Goal: Navigation & Orientation: Understand site structure

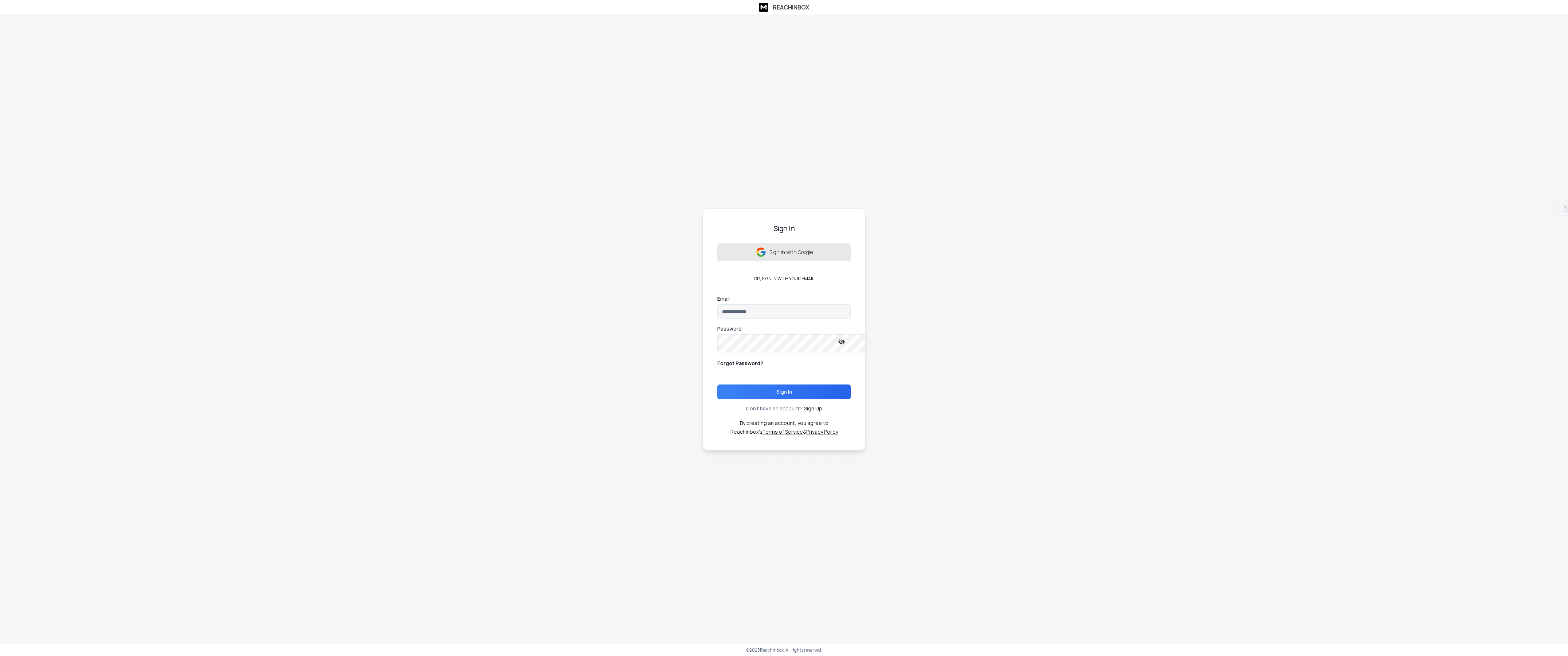
click at [776, 243] on button "Sign in with Google" at bounding box center [783, 253] width 133 height 18
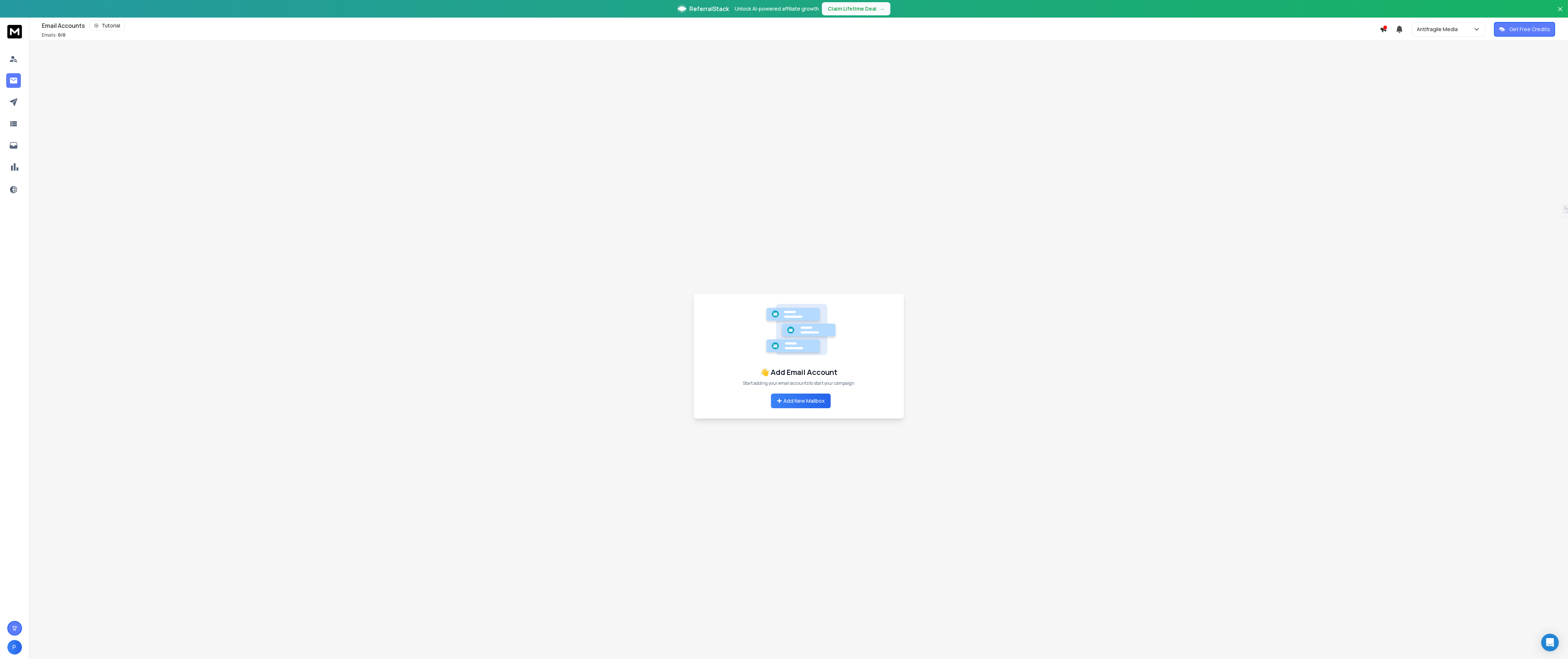
click at [852, 15] on button "Claim Lifetime Deal →" at bounding box center [856, 9] width 68 height 13
click at [1254, 33] on icon at bounding box center [1383, 29] width 7 height 7
click at [1254, 41] on div "New in ReachInbox" at bounding box center [1318, 35] width 55 height 14
click at [1254, 37] on div "New in ReachInbox" at bounding box center [1318, 35] width 55 height 14
click at [1254, 32] on icon at bounding box center [1383, 29] width 6 height 6
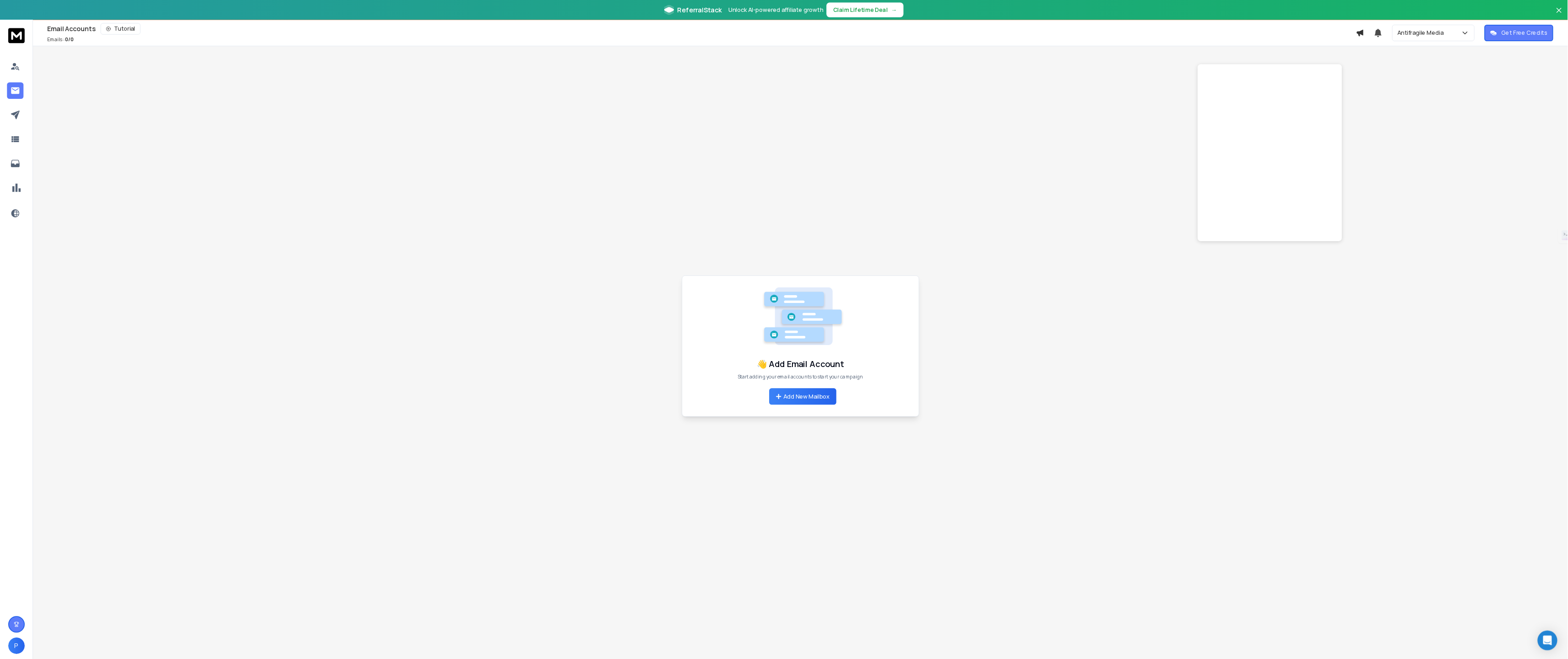
scroll to position [31, 0]
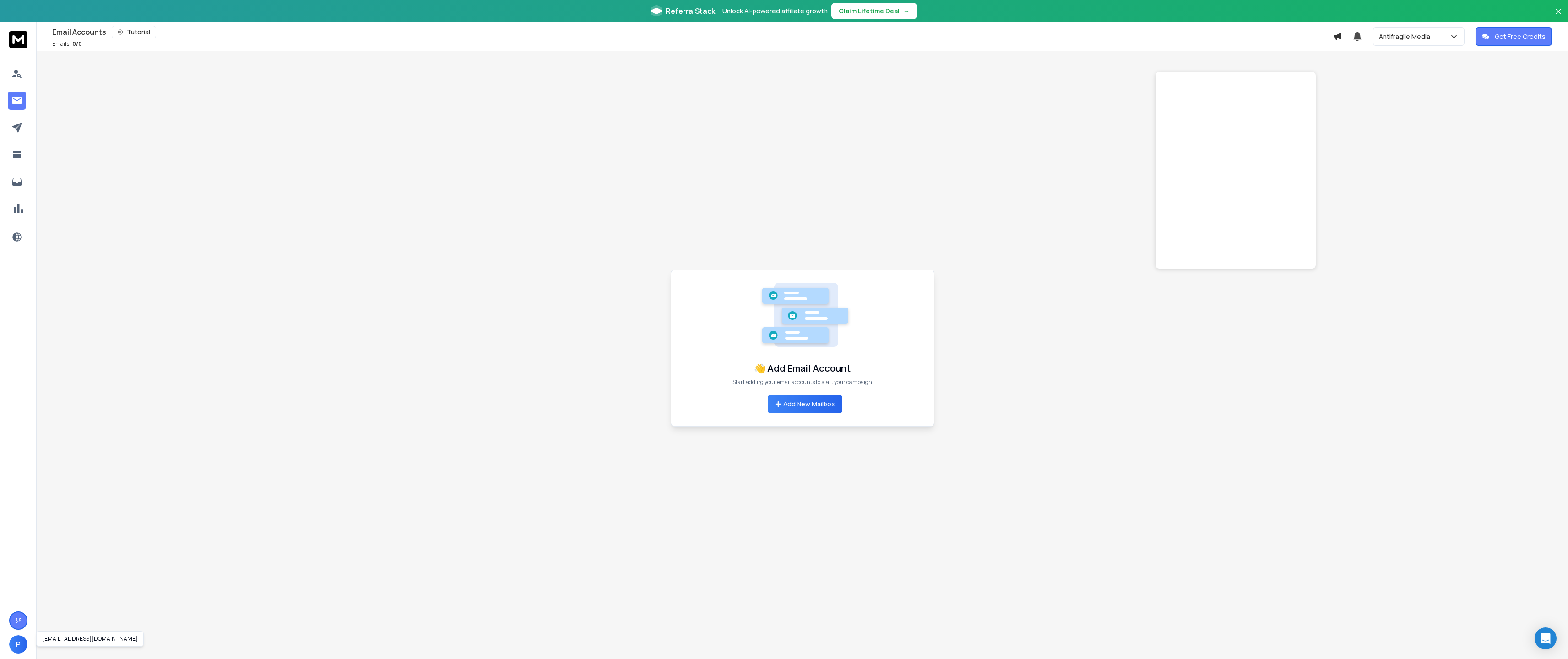
click at [21, 635] on span "P" at bounding box center [18, 644] width 18 height 18
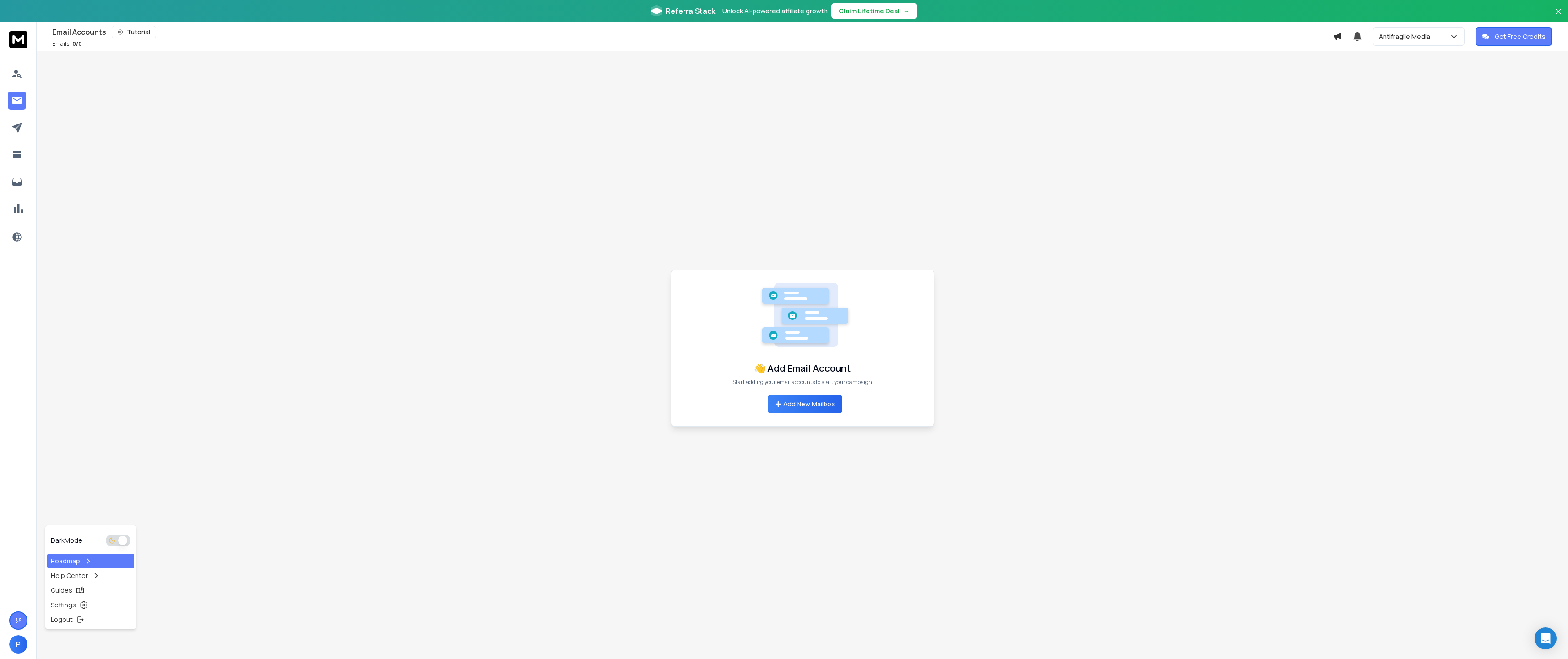
type button "on"
click at [73, 564] on p "Roadmap" at bounding box center [65, 560] width 29 height 9
click at [18, 638] on span "P" at bounding box center [18, 644] width 18 height 18
click at [20, 241] on icon at bounding box center [17, 237] width 9 height 9
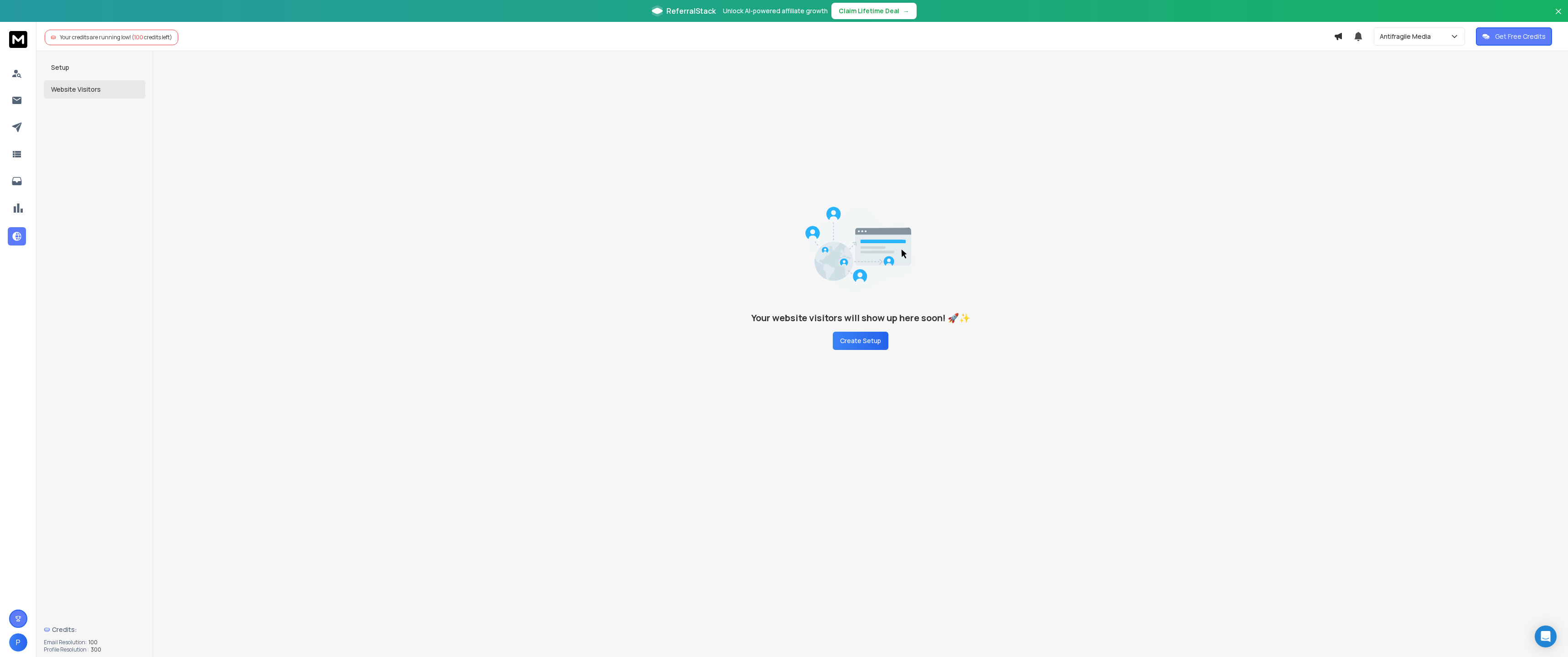
click at [123, 39] on div "Your credits are running low! ( 100 credits left)" at bounding box center [112, 37] width 134 height 15
click at [19, 78] on icon at bounding box center [17, 75] width 9 height 5
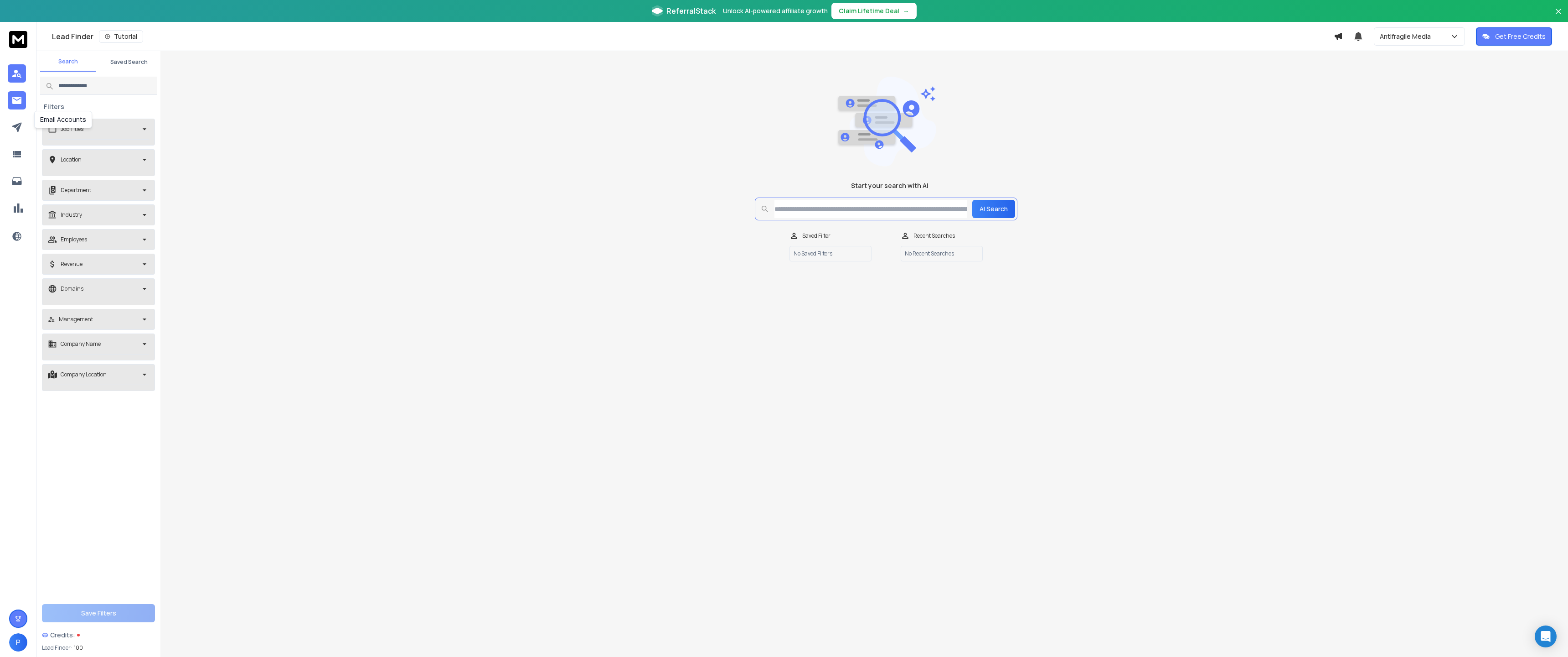
click at [21, 106] on icon at bounding box center [17, 100] width 11 height 11
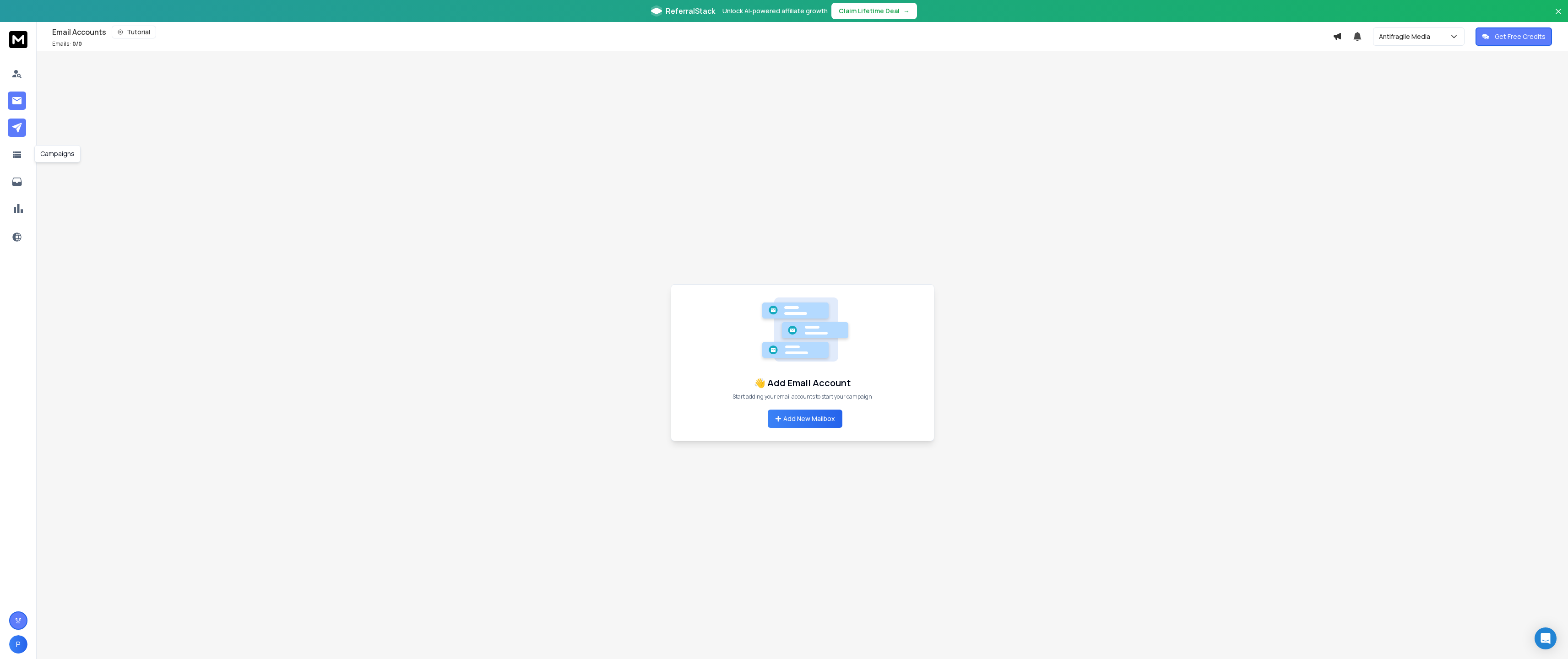
click at [22, 133] on icon at bounding box center [17, 128] width 11 height 11
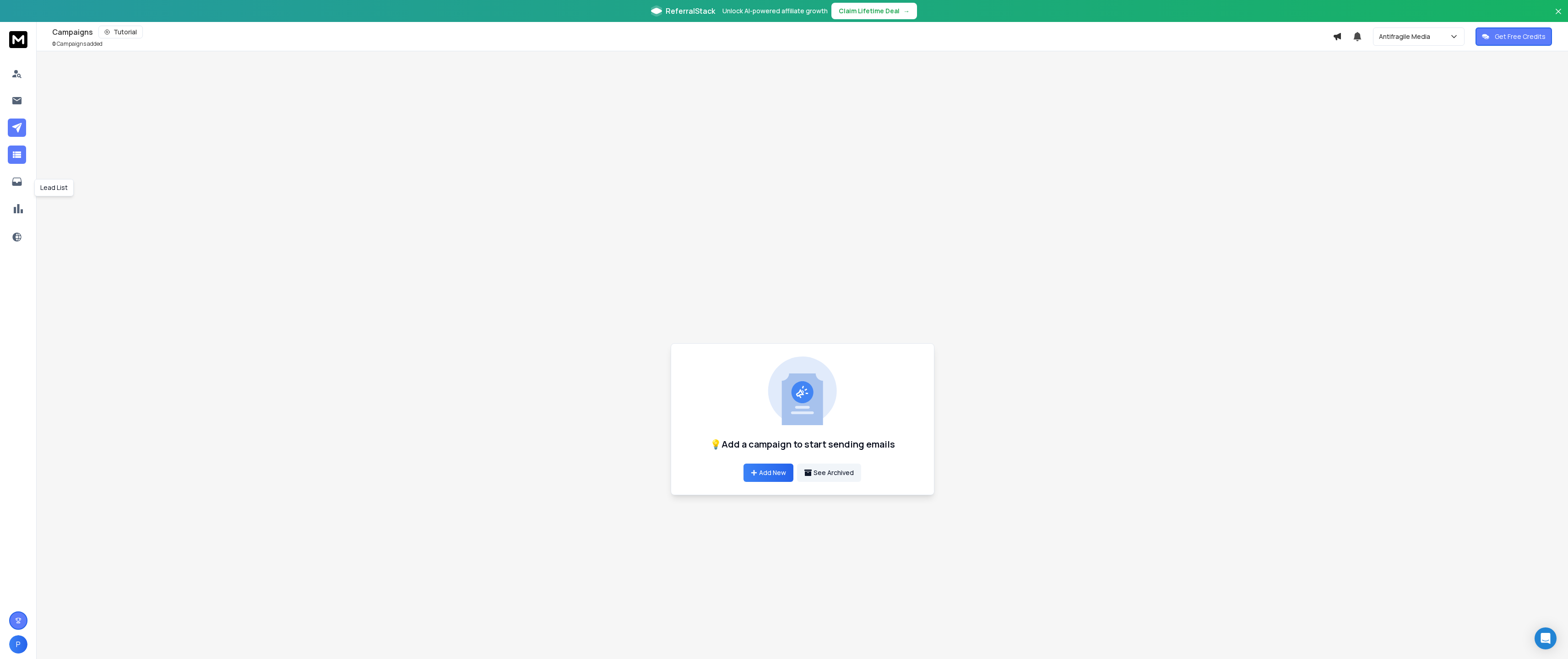
click at [26, 163] on link at bounding box center [17, 155] width 18 height 18
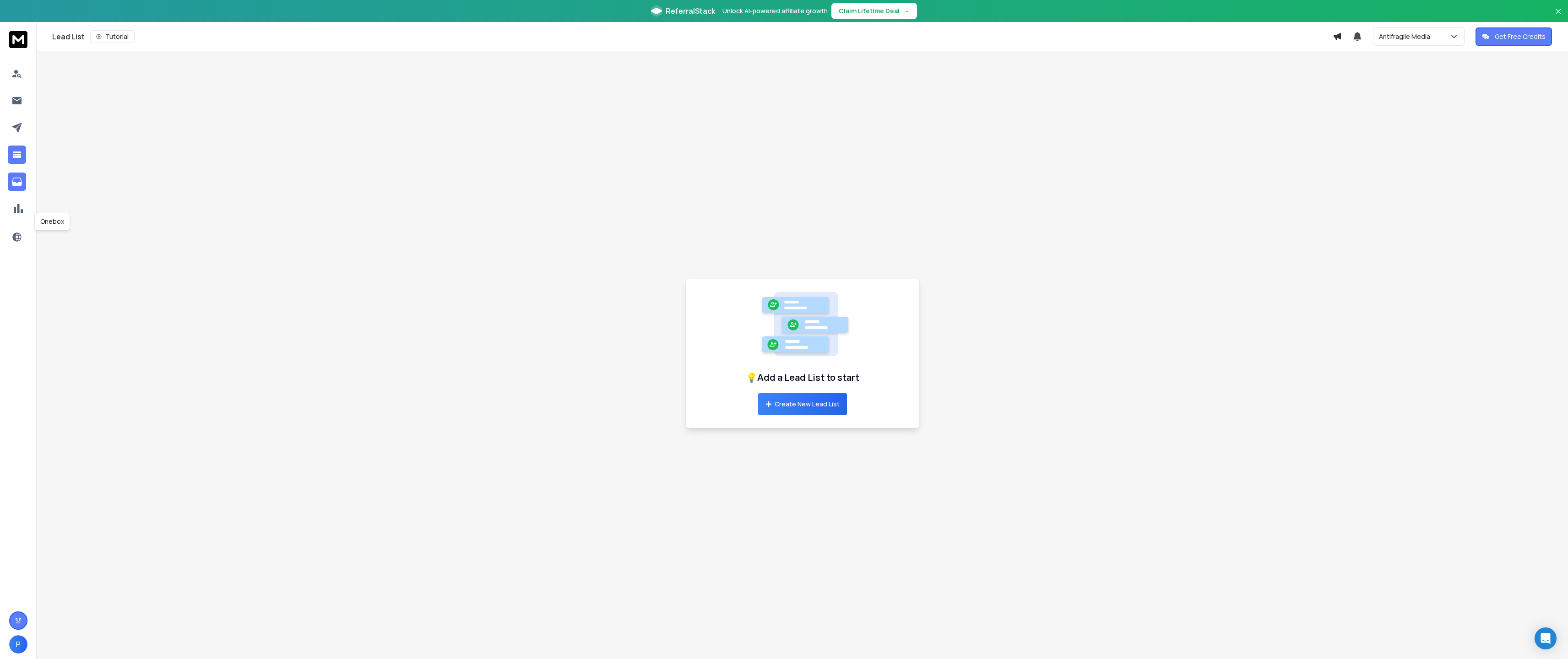
click at [22, 187] on icon at bounding box center [17, 182] width 11 height 11
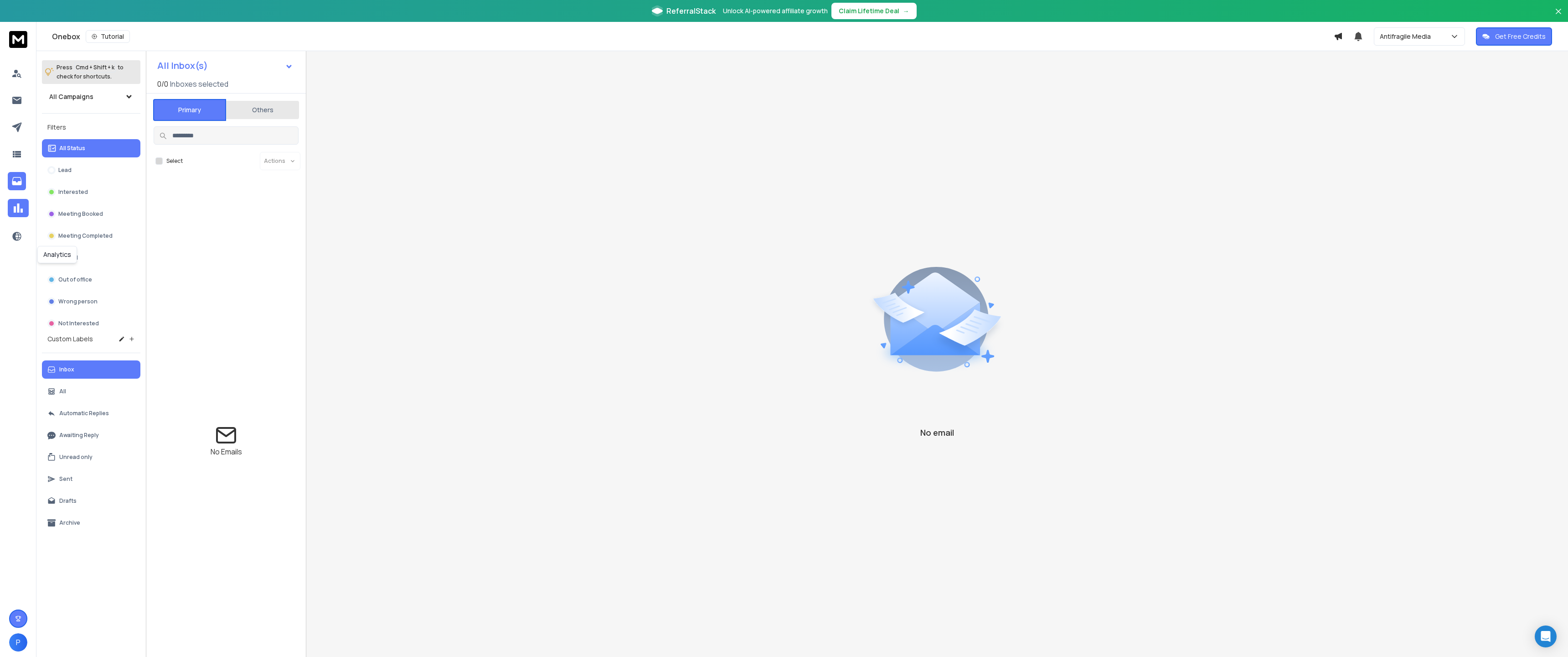
click at [20, 215] on icon at bounding box center [18, 208] width 14 height 14
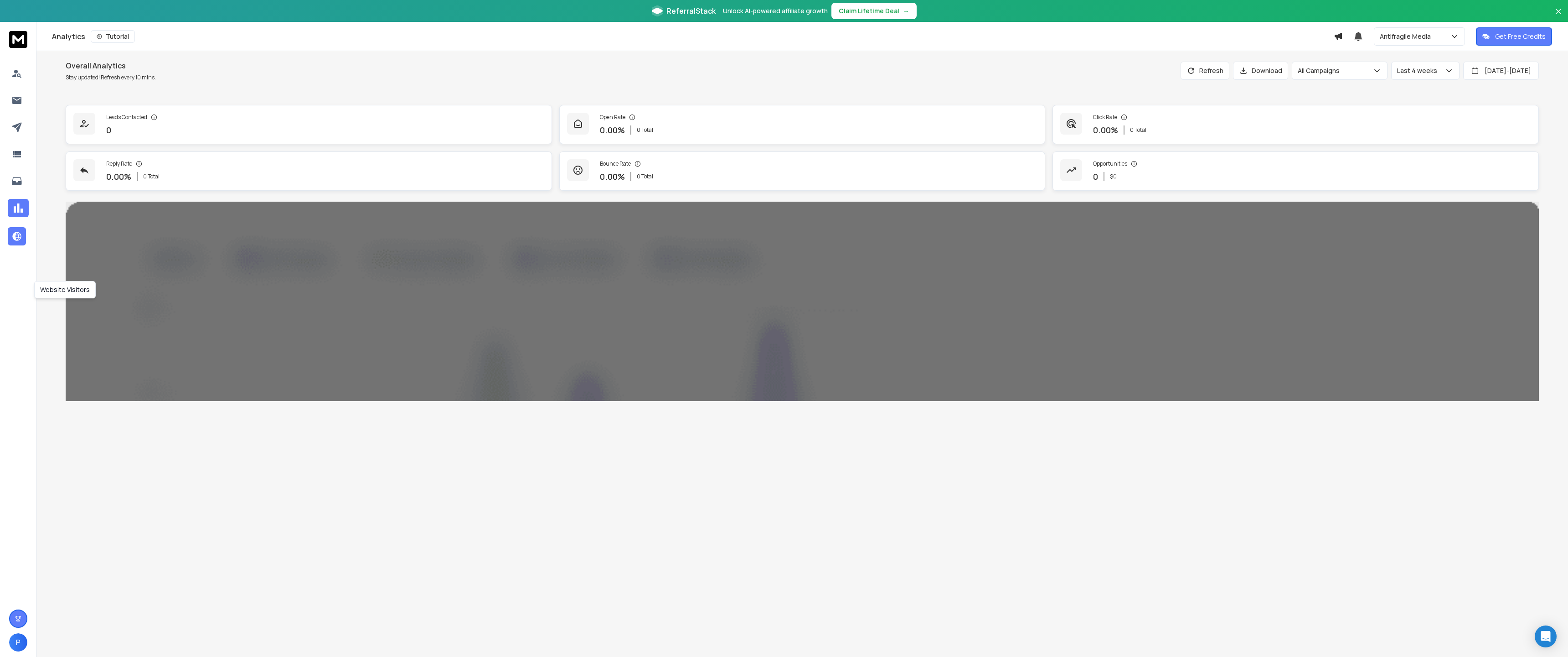
click at [21, 245] on link at bounding box center [17, 236] width 18 height 18
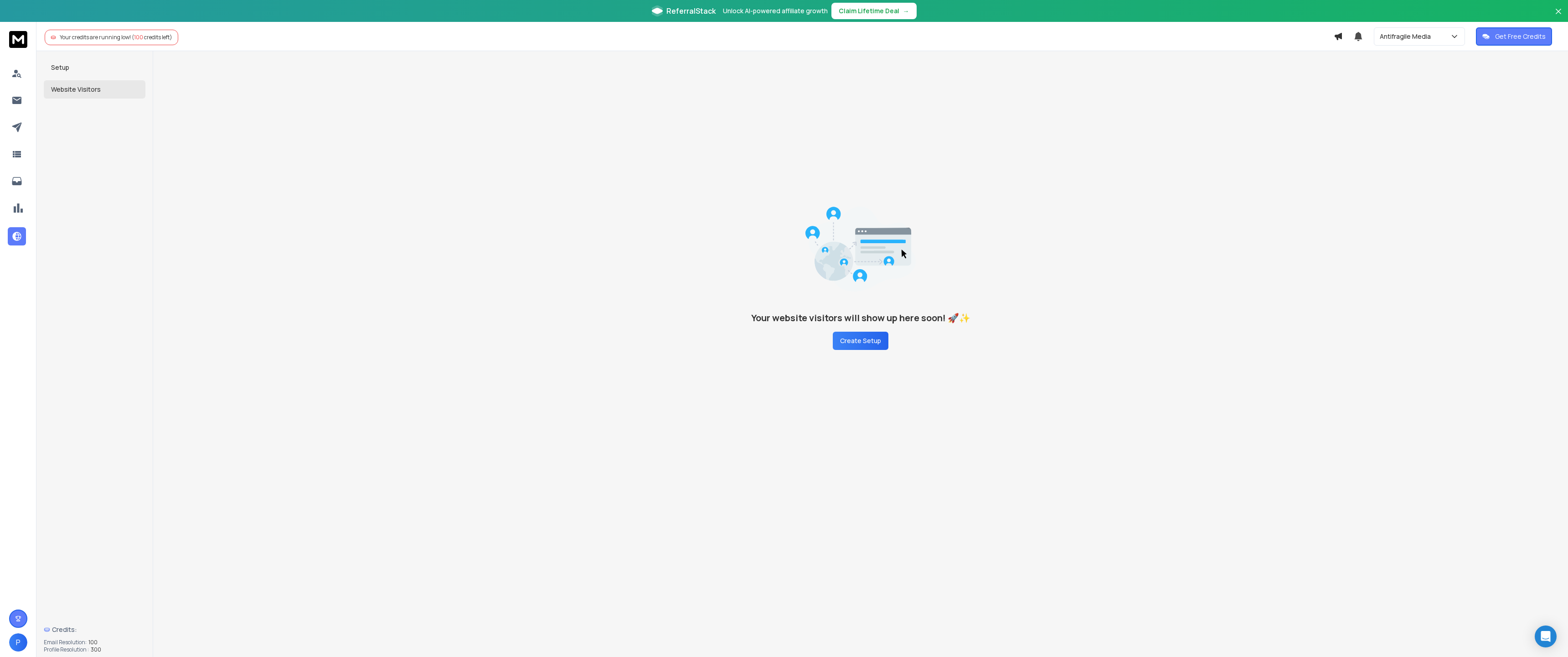
click at [17, 48] on icon at bounding box center [18, 40] width 18 height 17
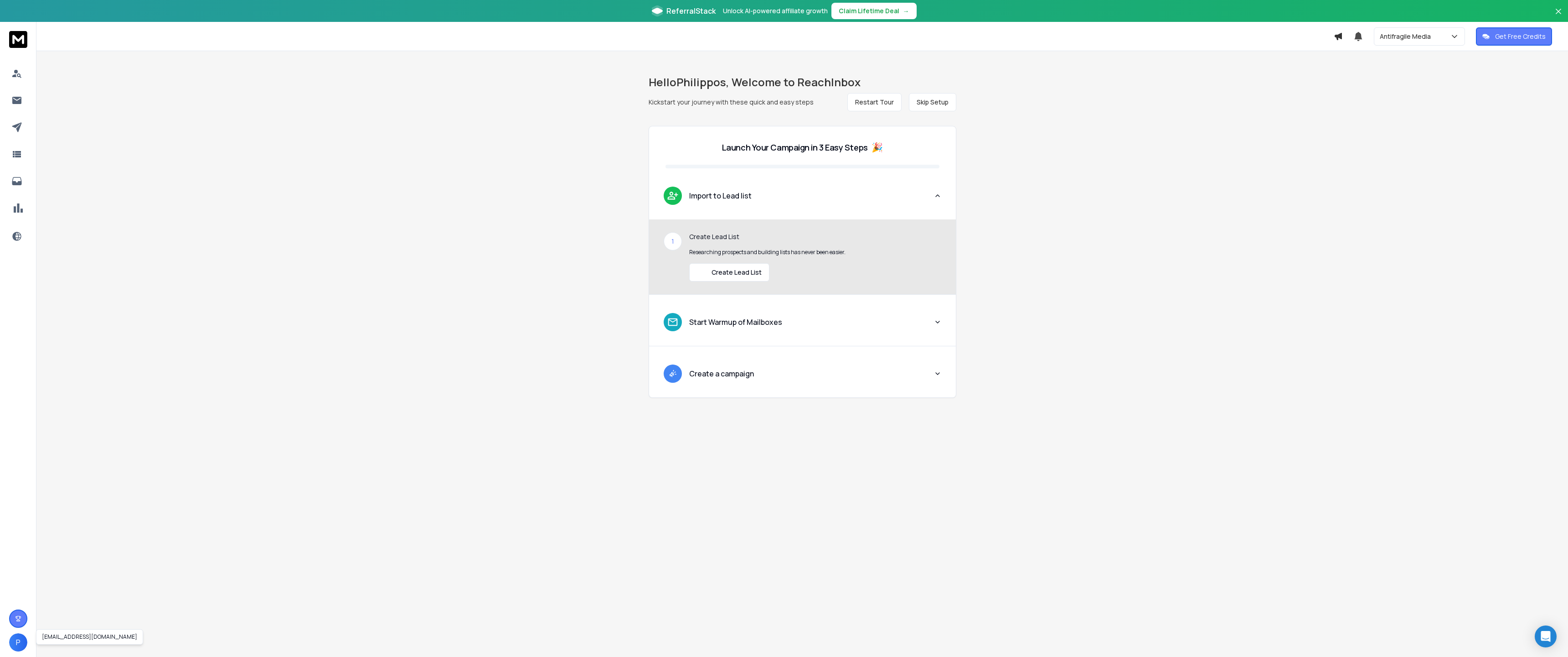
click at [16, 637] on span "P" at bounding box center [18, 643] width 18 height 18
click at [13, 614] on link at bounding box center [18, 618] width 18 height 18
click at [19, 636] on span "P" at bounding box center [18, 643] width 18 height 18
click at [78, 611] on div "Settings" at bounding box center [91, 602] width 87 height 14
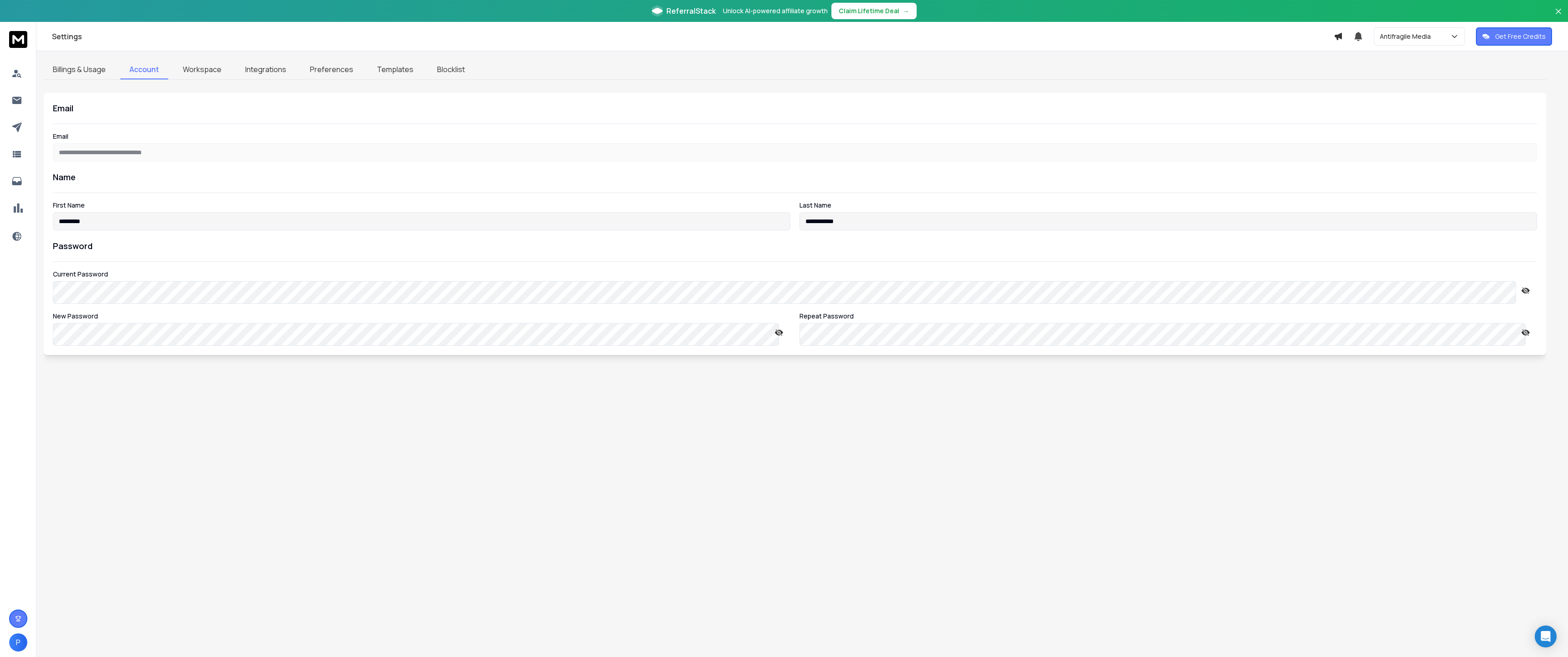
click at [115, 79] on link "Billings & Usage" at bounding box center [79, 69] width 71 height 19
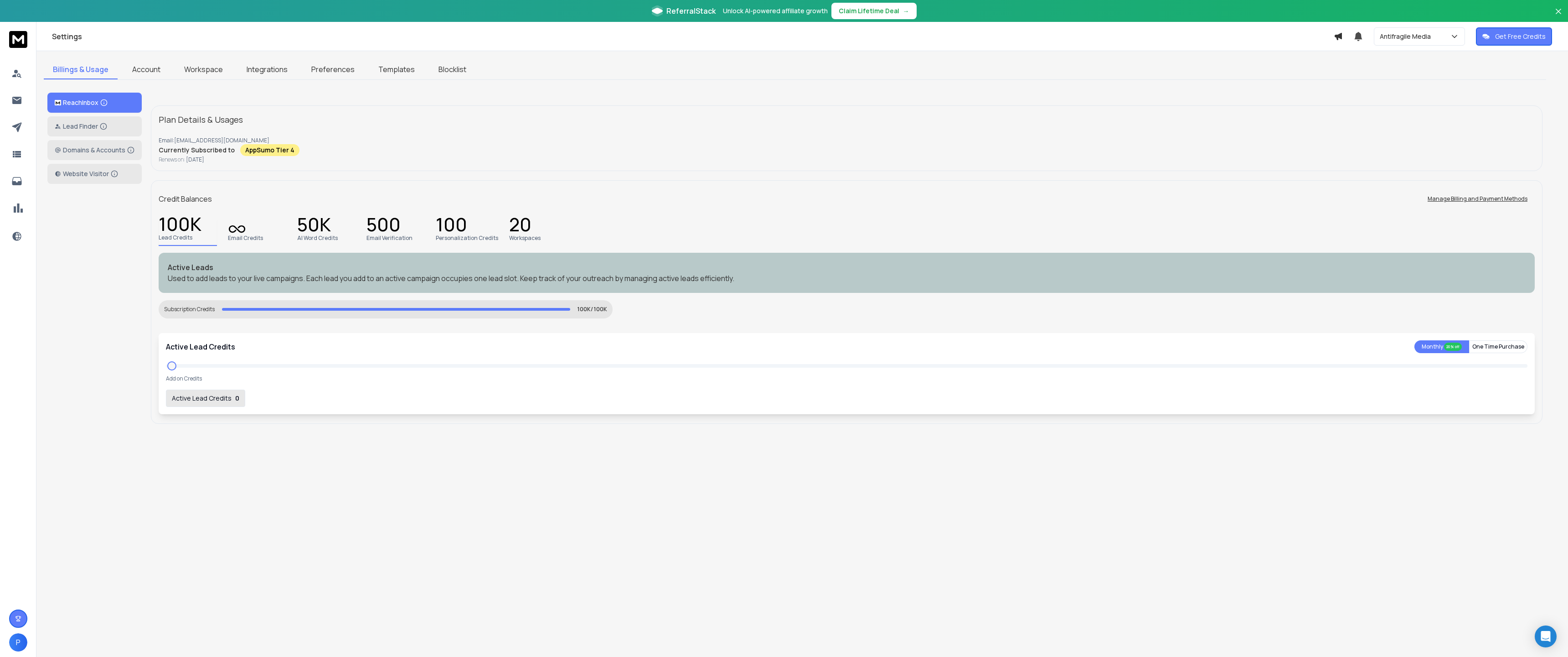
click at [100, 136] on button "Lead Finder" at bounding box center [94, 126] width 94 height 20
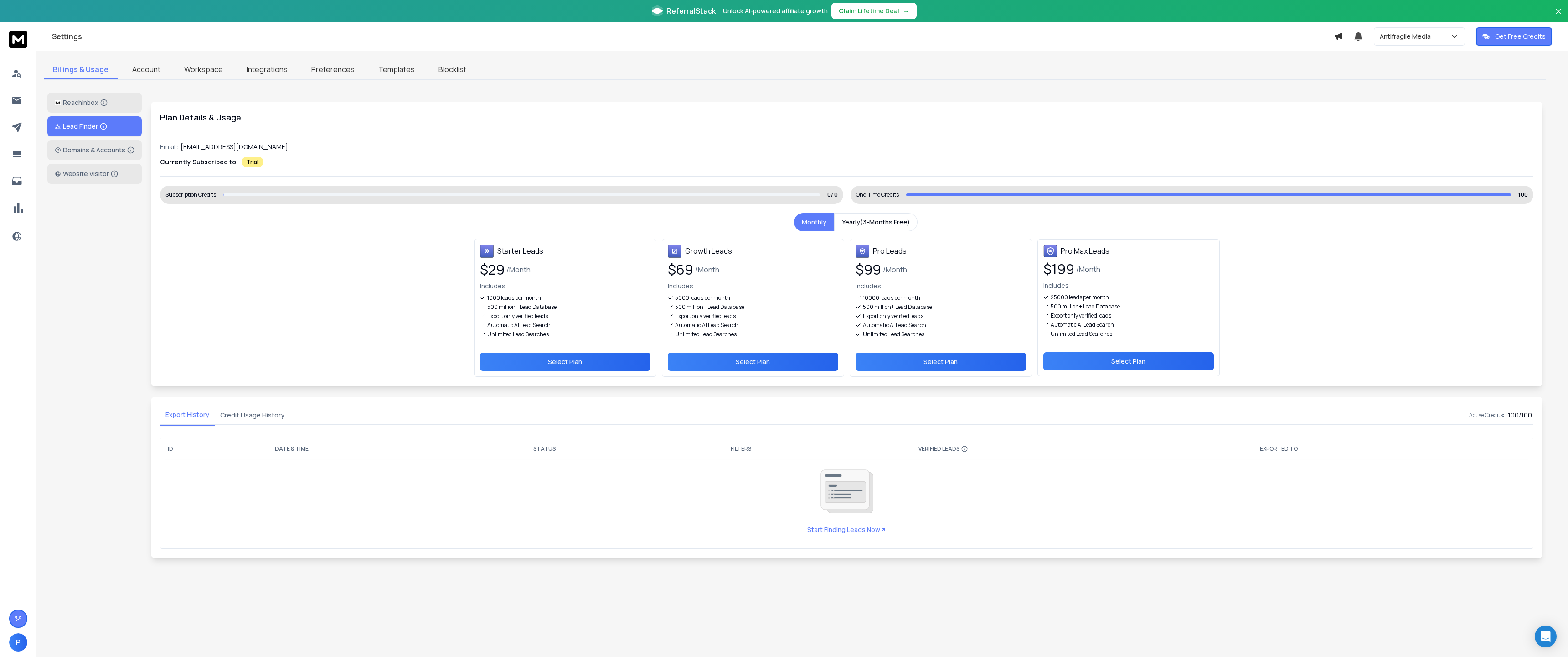
scroll to position [6, 0]
click at [97, 160] on button "Domains & Accounts" at bounding box center [94, 150] width 94 height 20
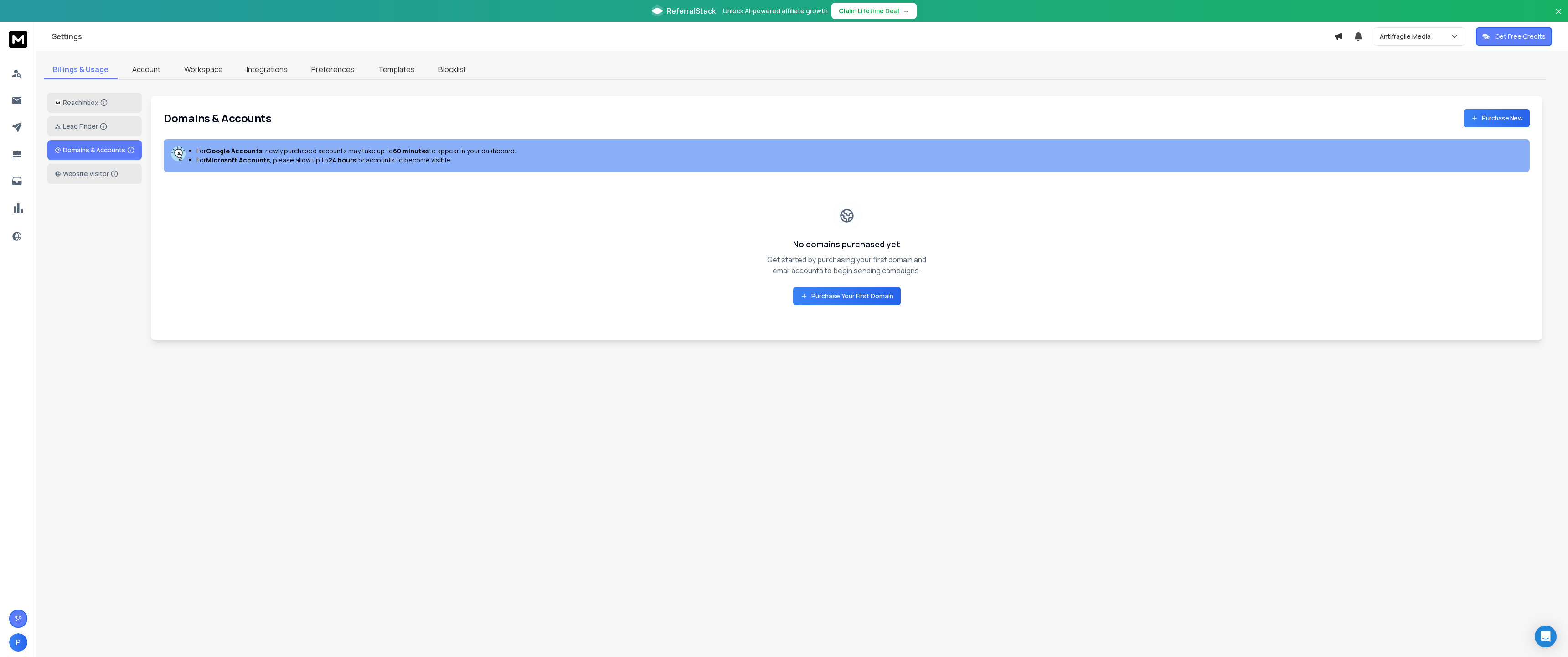
click at [111, 183] on button "Website Visitor" at bounding box center [94, 174] width 94 height 20
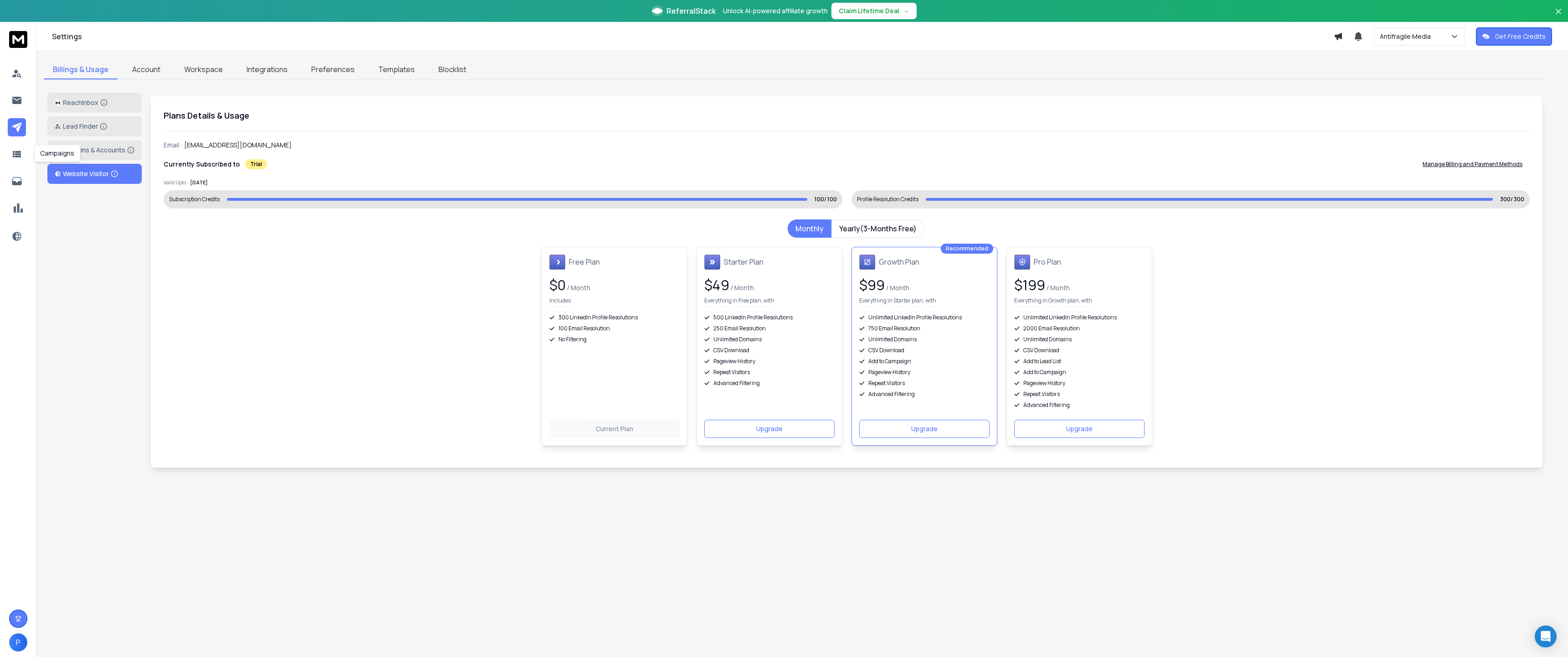
click at [20, 132] on icon at bounding box center [17, 127] width 11 height 11
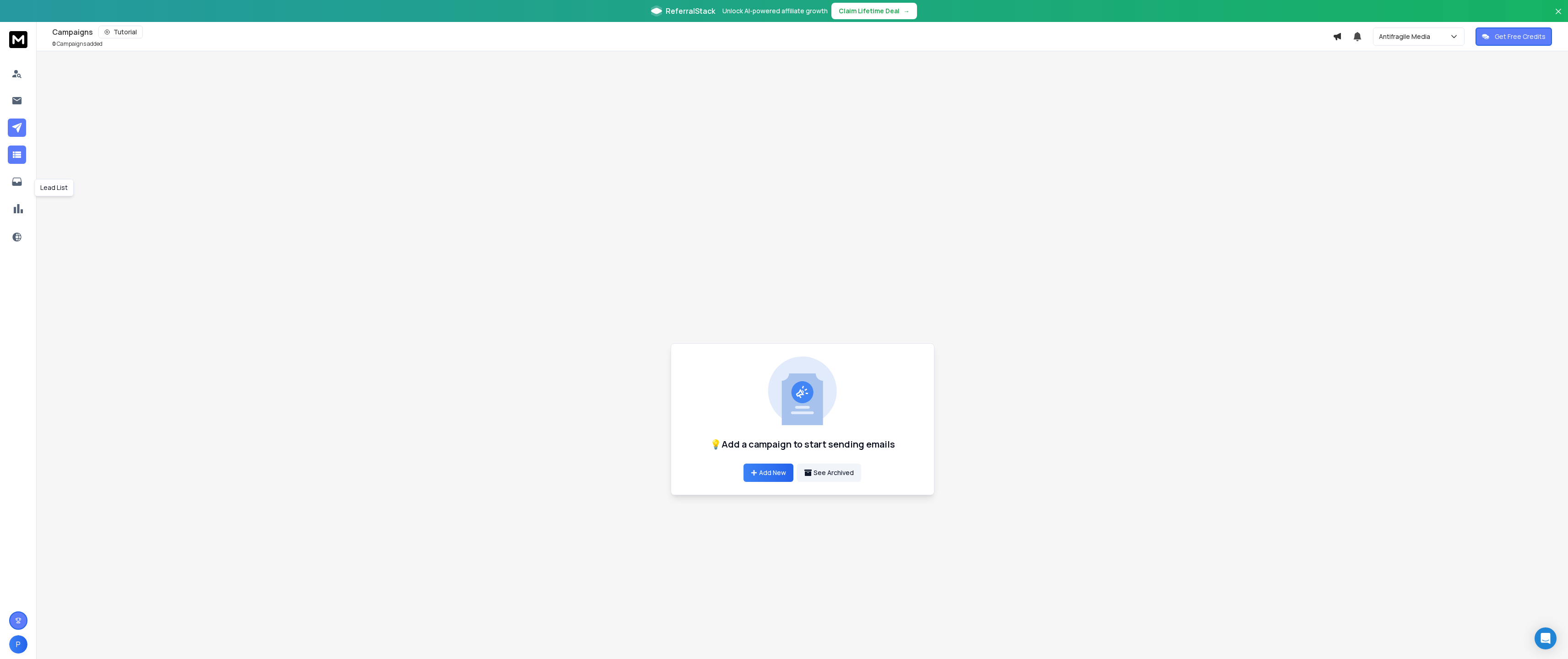
click at [22, 160] on icon at bounding box center [17, 154] width 11 height 11
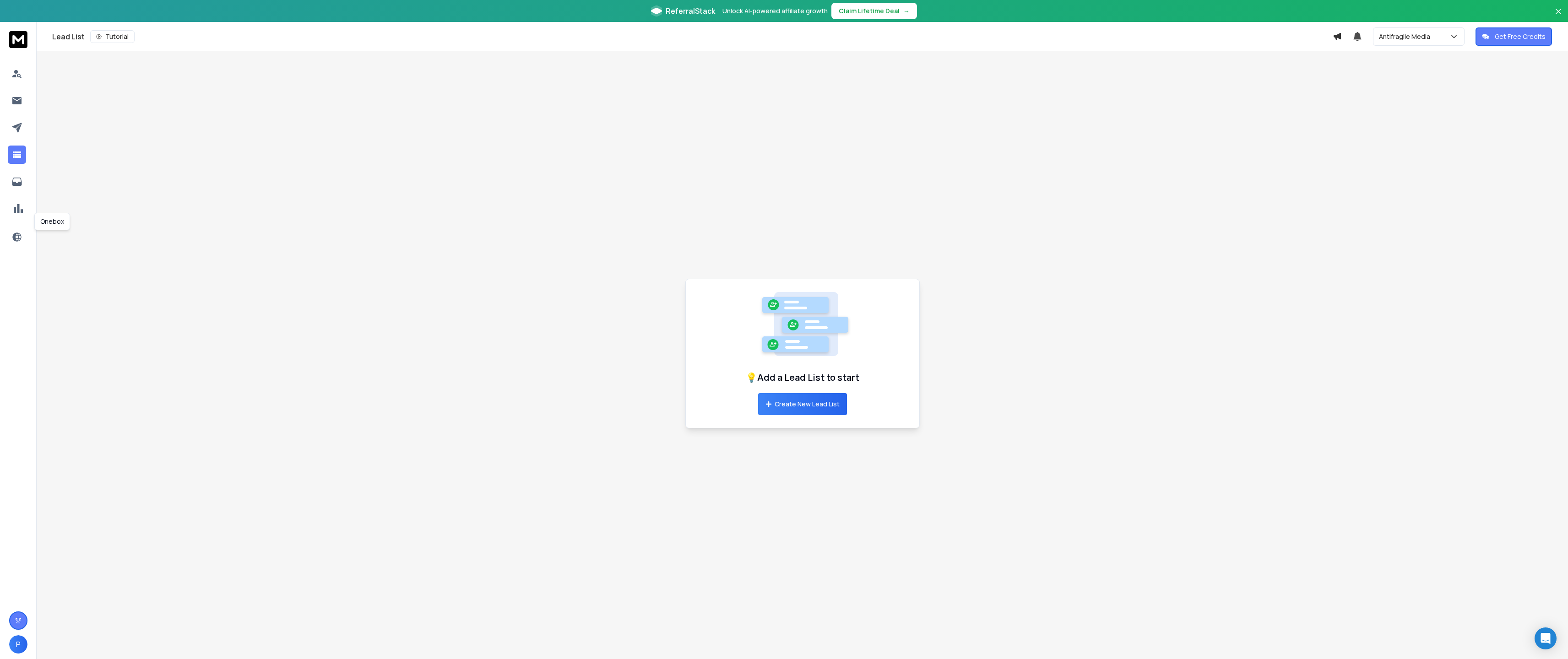
click at [24, 194] on div at bounding box center [18, 183] width 21 height 21
click at [25, 191] on link at bounding box center [17, 182] width 18 height 18
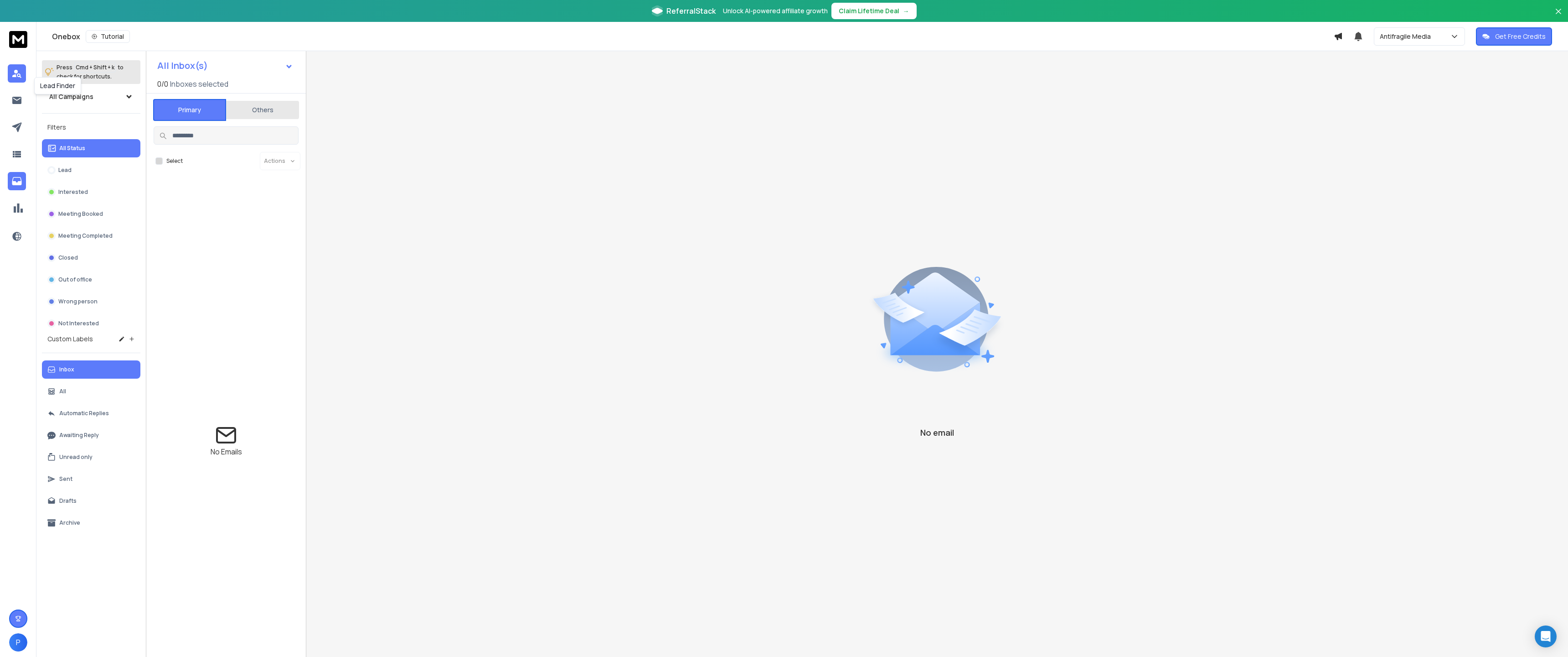
click at [11, 78] on link at bounding box center [17, 73] width 18 height 18
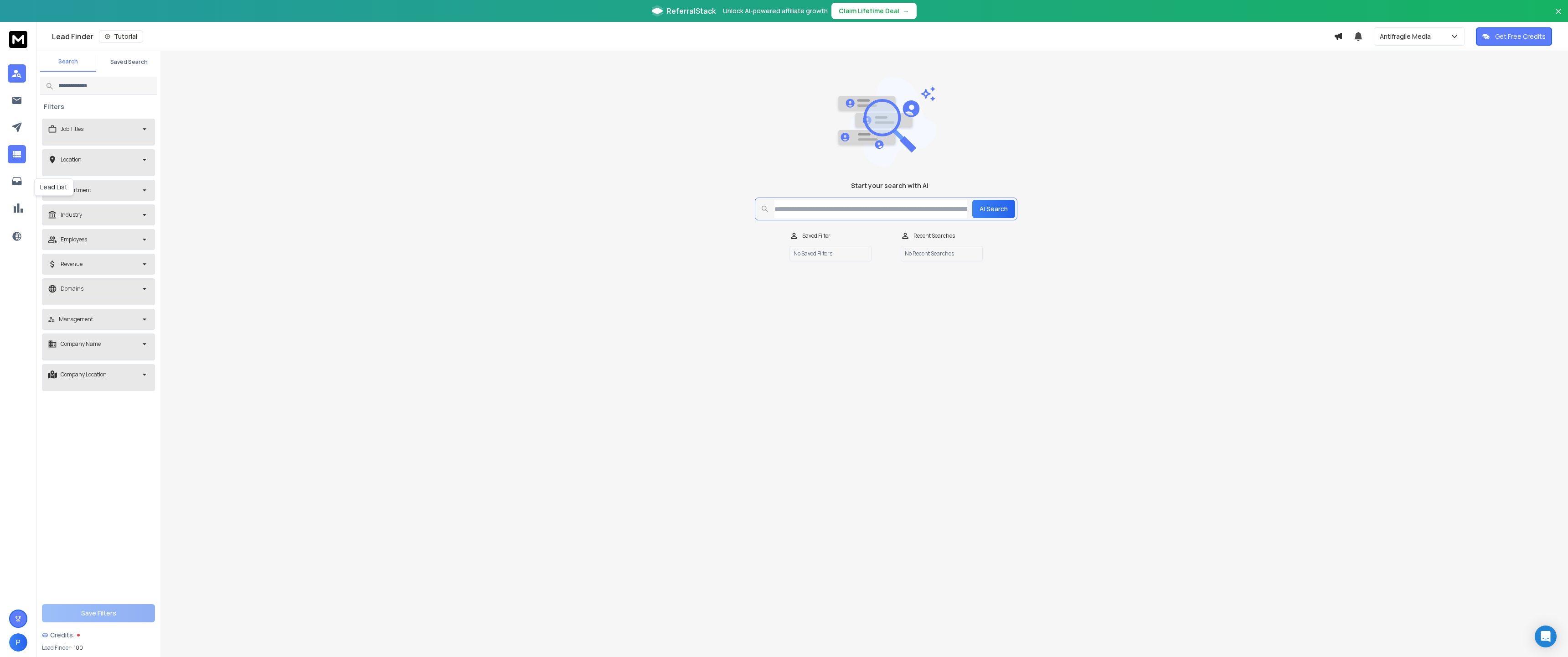
click at [21, 158] on icon at bounding box center [17, 154] width 8 height 6
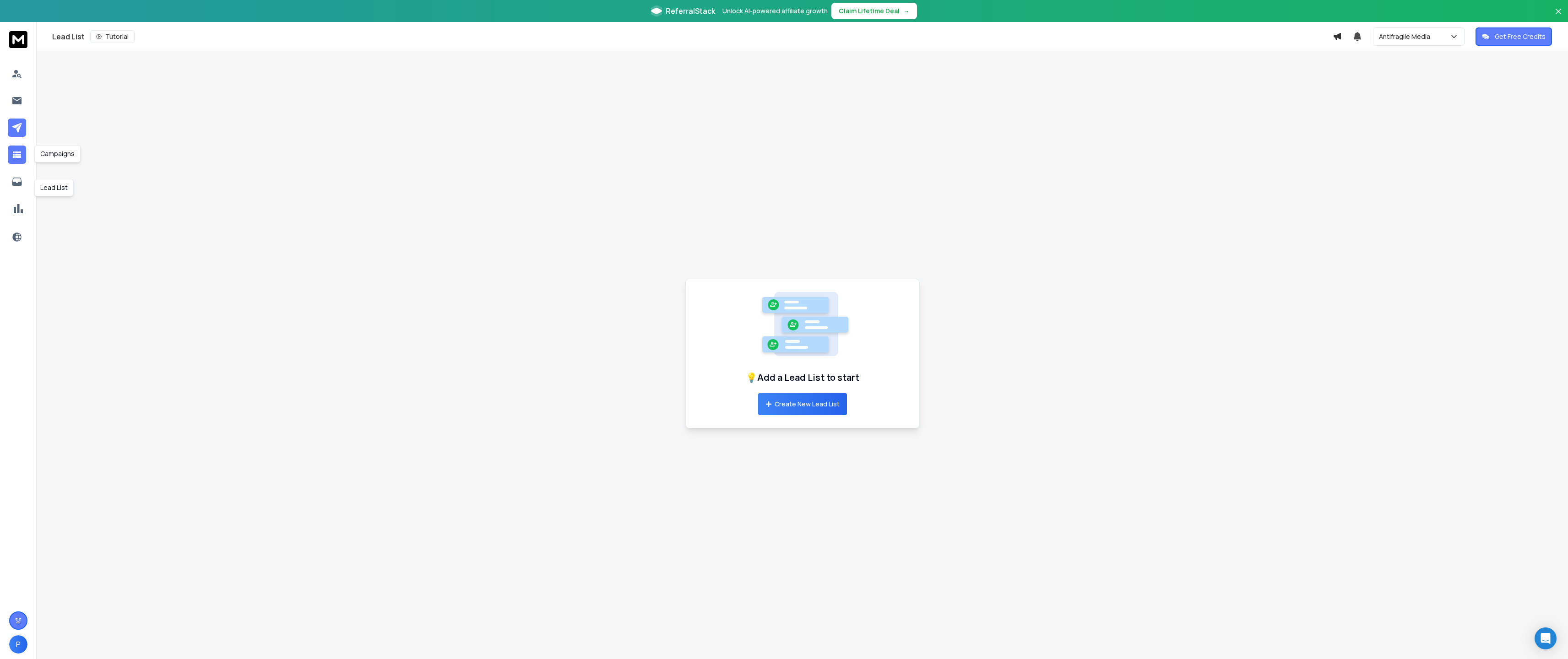
click at [22, 133] on icon at bounding box center [17, 128] width 11 height 11
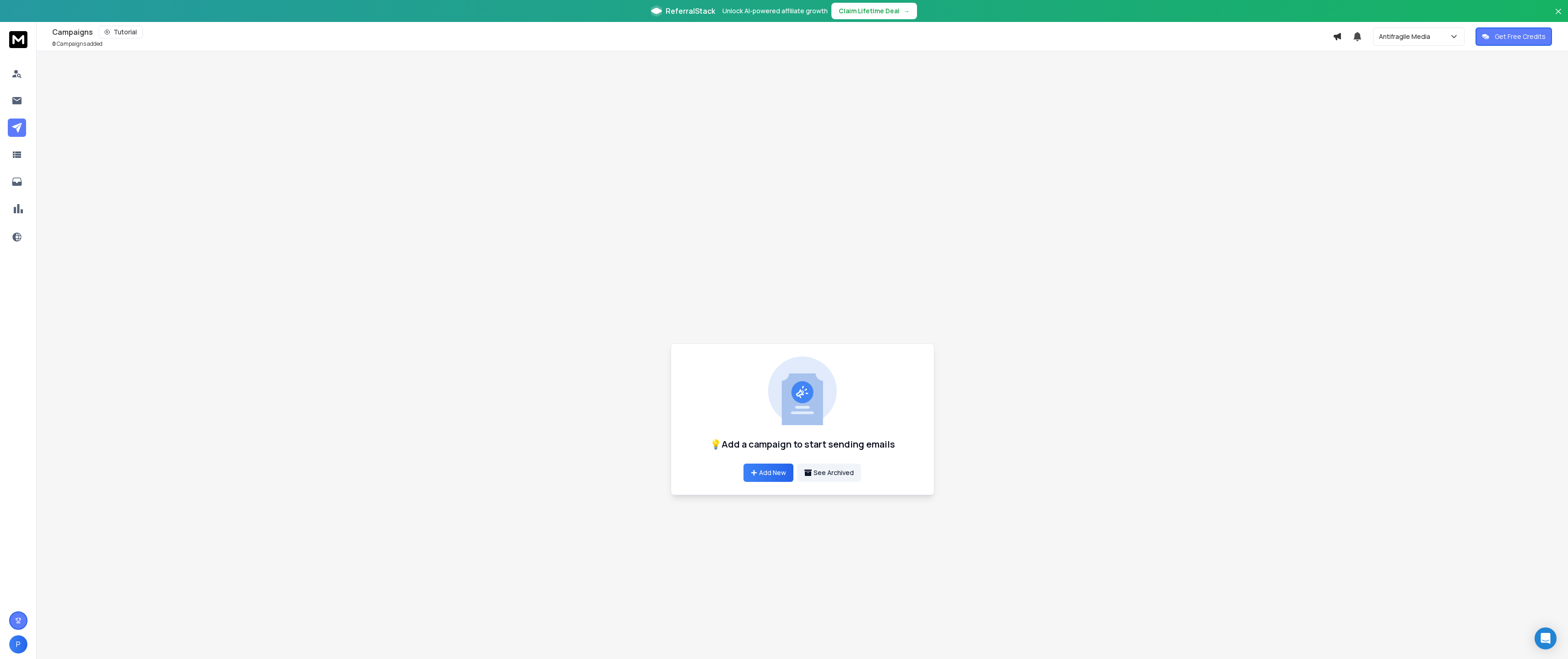
click at [19, 48] on icon at bounding box center [18, 40] width 18 height 17
